Goal: Task Accomplishment & Management: Use online tool/utility

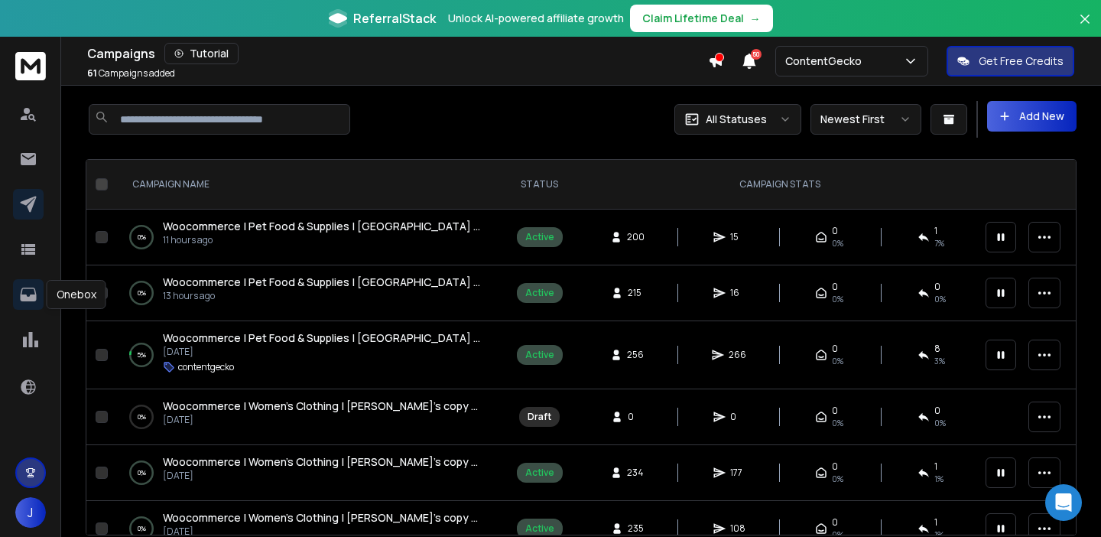
click at [35, 294] on icon at bounding box center [28, 294] width 16 height 14
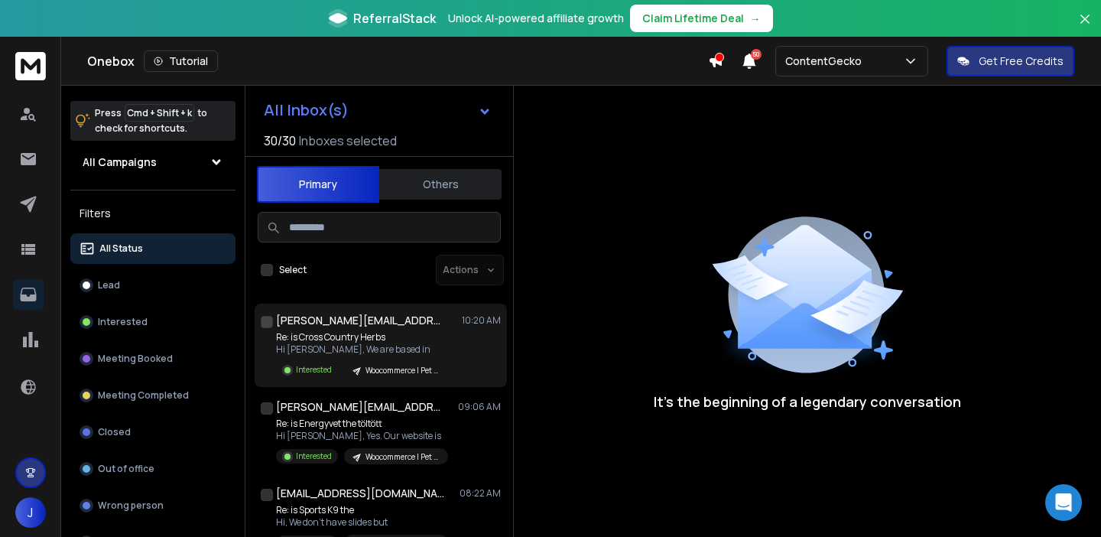
click at [388, 319] on h1 "lynette@crosscountryherbs.no" at bounding box center [360, 320] width 168 height 15
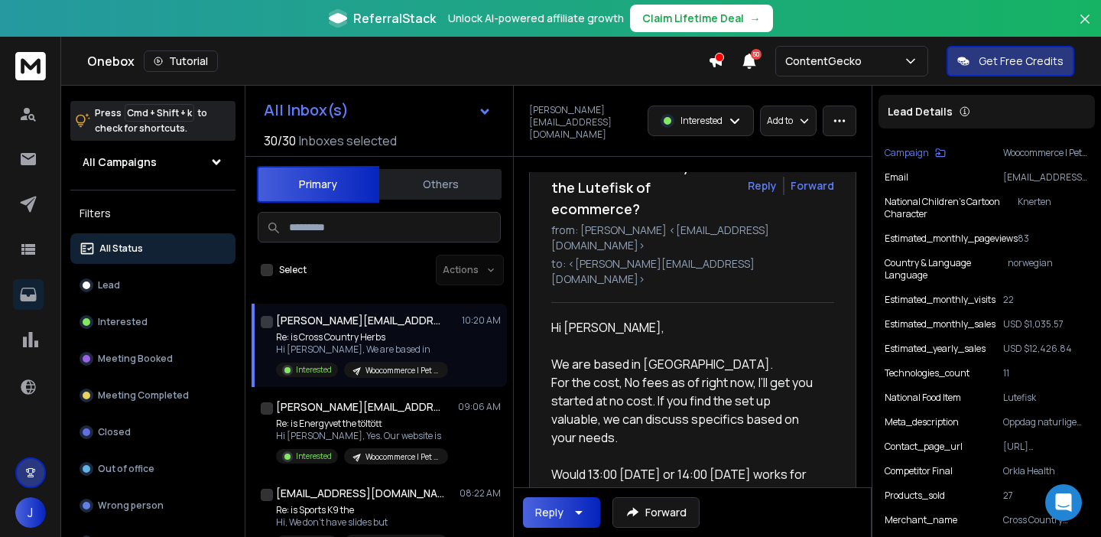
scroll to position [75, 0]
click at [442, 192] on button "Others" at bounding box center [440, 184] width 122 height 34
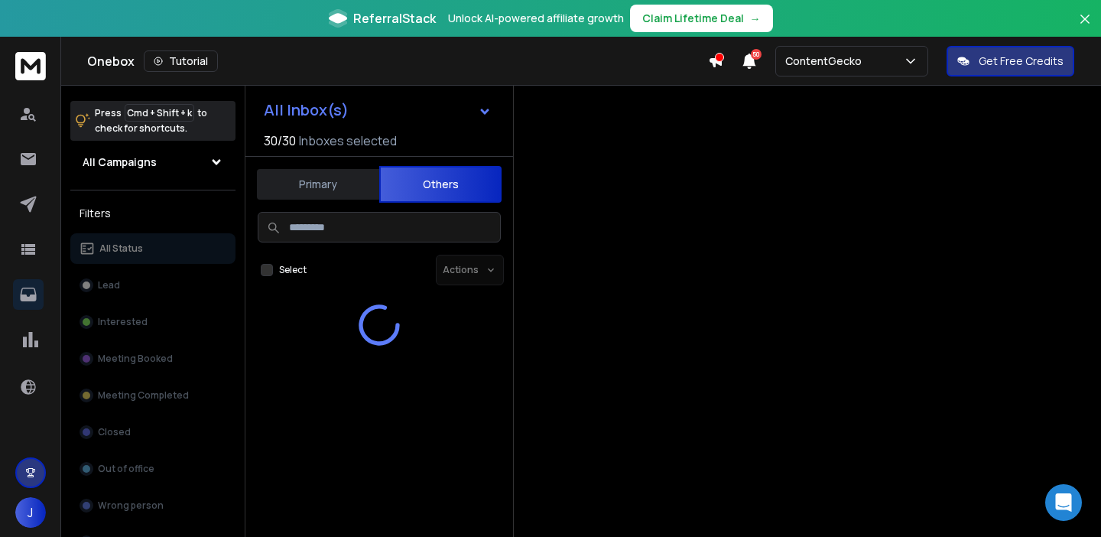
scroll to position [0, 0]
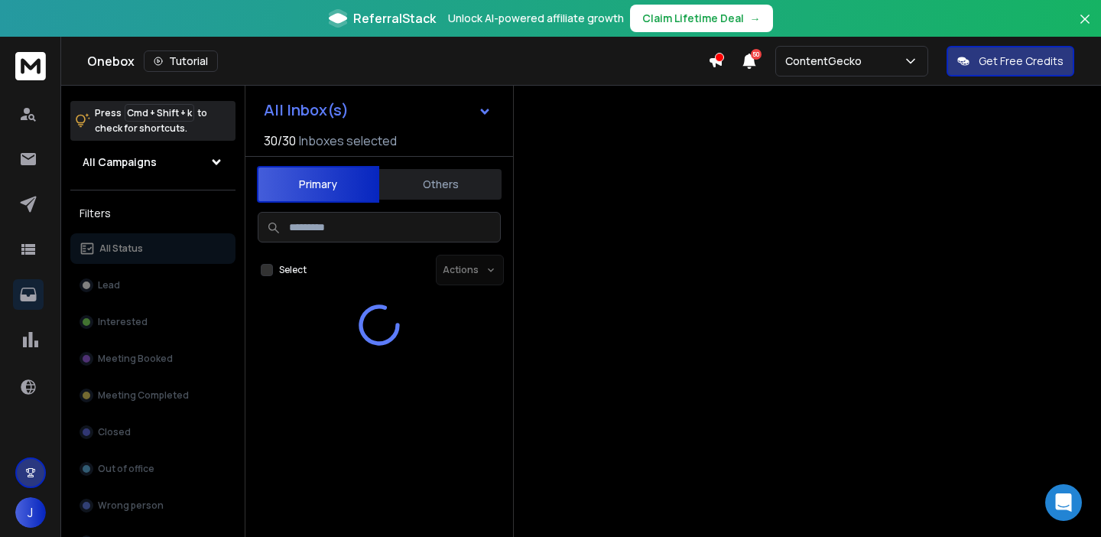
click at [331, 174] on button "Primary" at bounding box center [318, 184] width 122 height 37
